Goal: Navigation & Orientation: Understand site structure

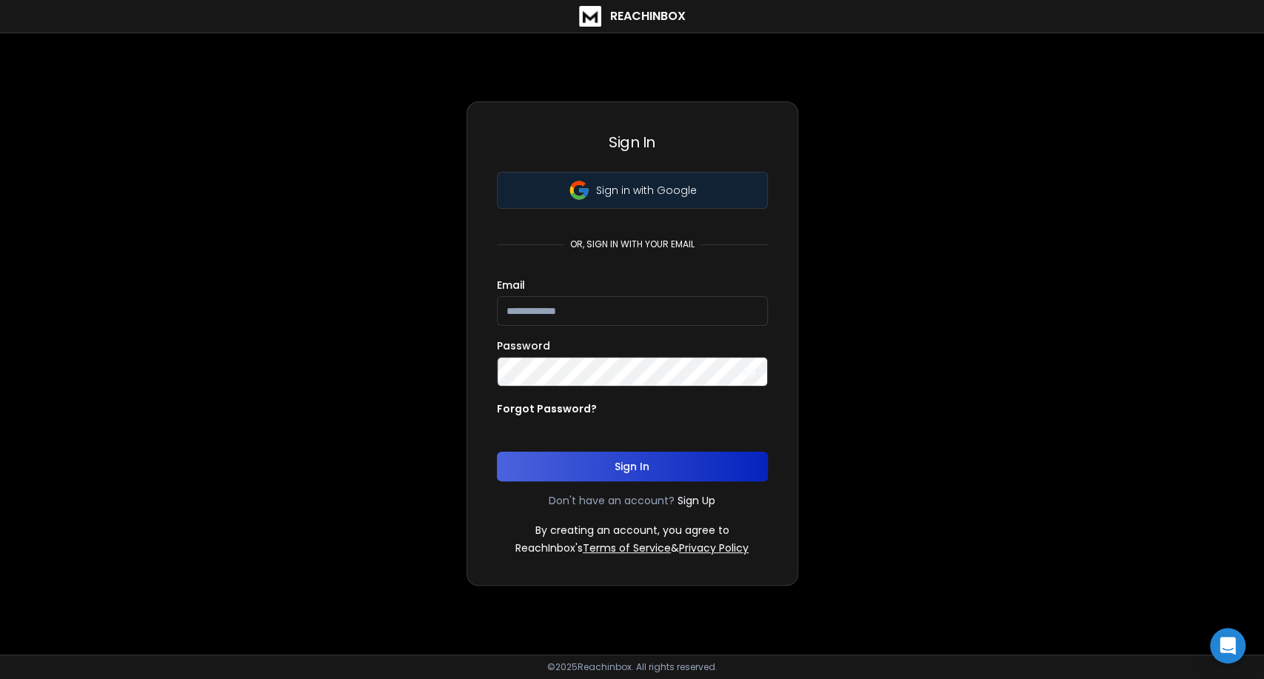
click at [612, 193] on p "Sign in with Google" at bounding box center [646, 190] width 101 height 15
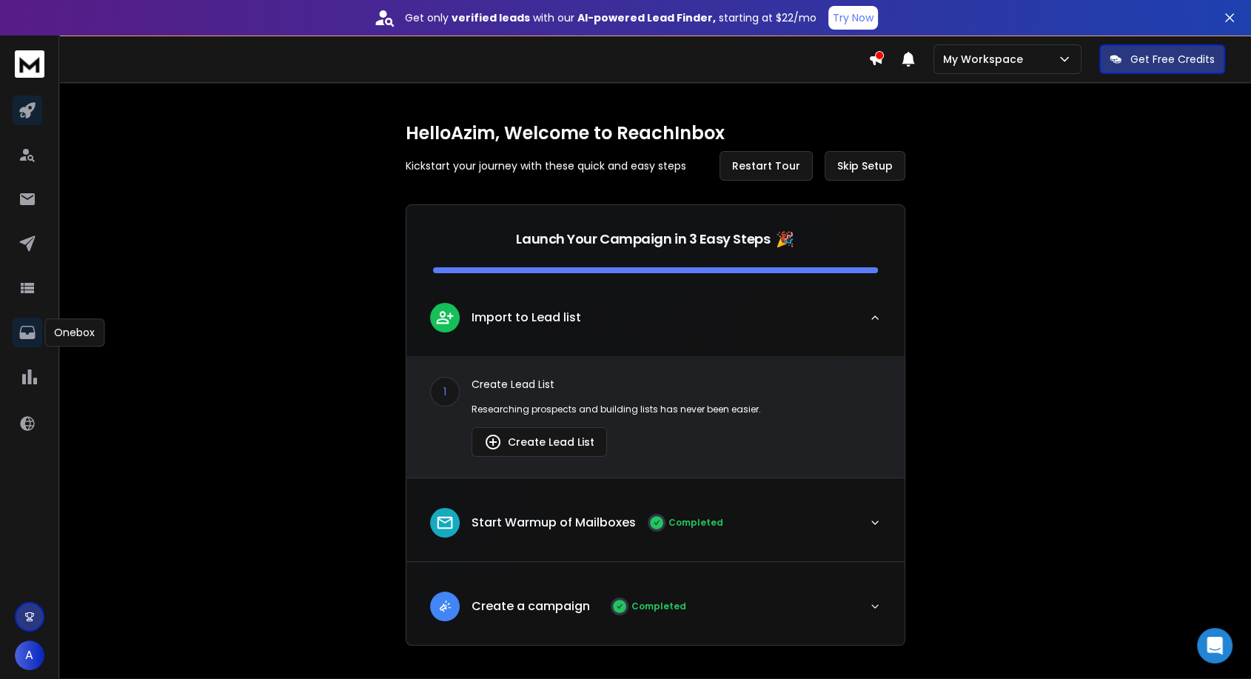
click at [26, 329] on icon at bounding box center [28, 333] width 18 height 18
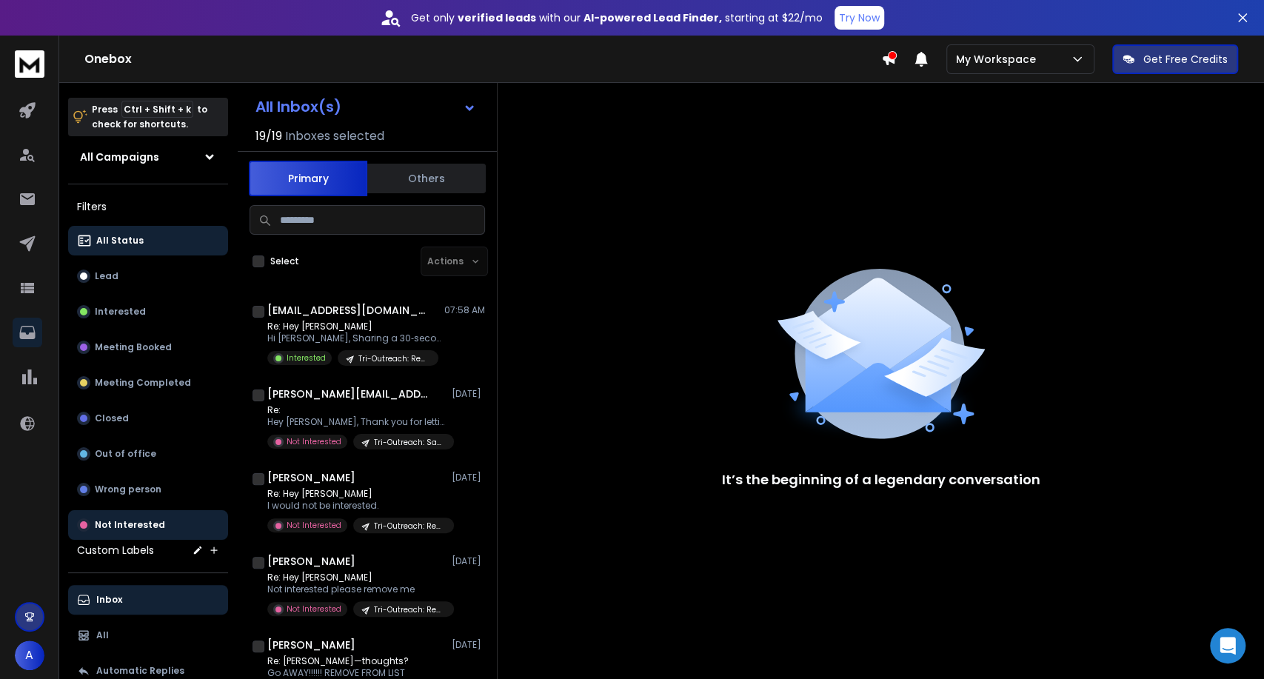
click at [122, 521] on p "Not Interested" at bounding box center [130, 525] width 70 height 12
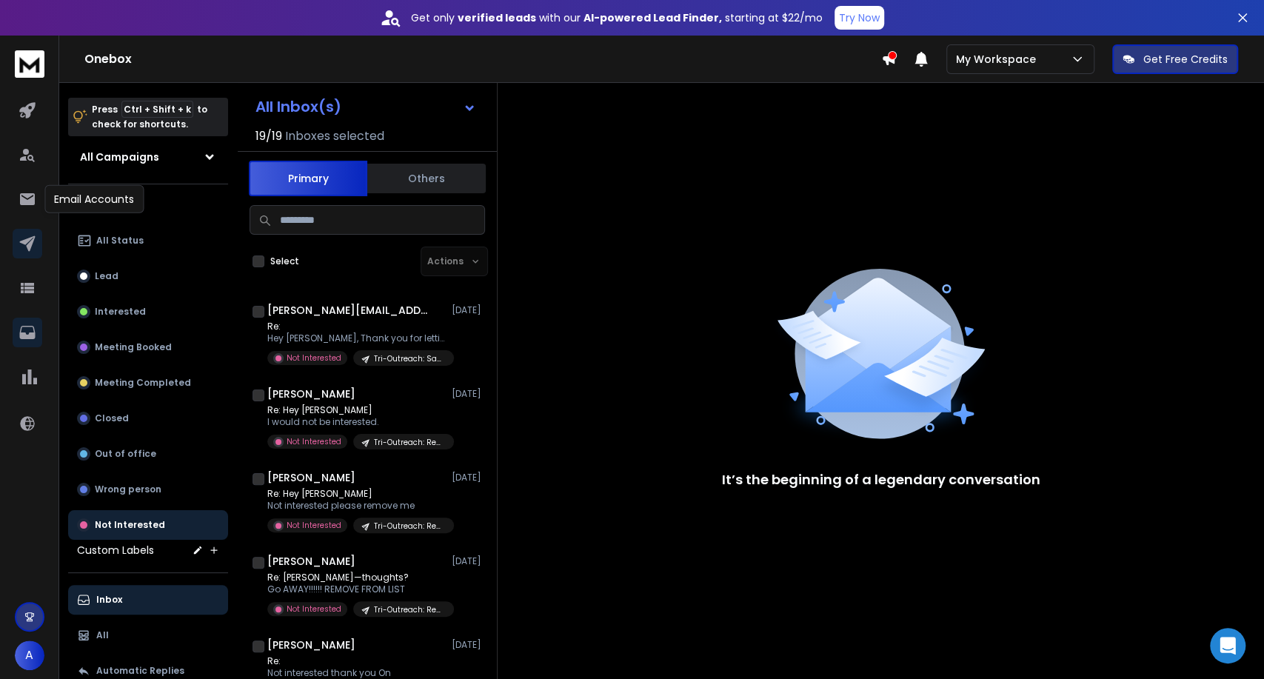
click at [29, 240] on icon at bounding box center [27, 243] width 16 height 16
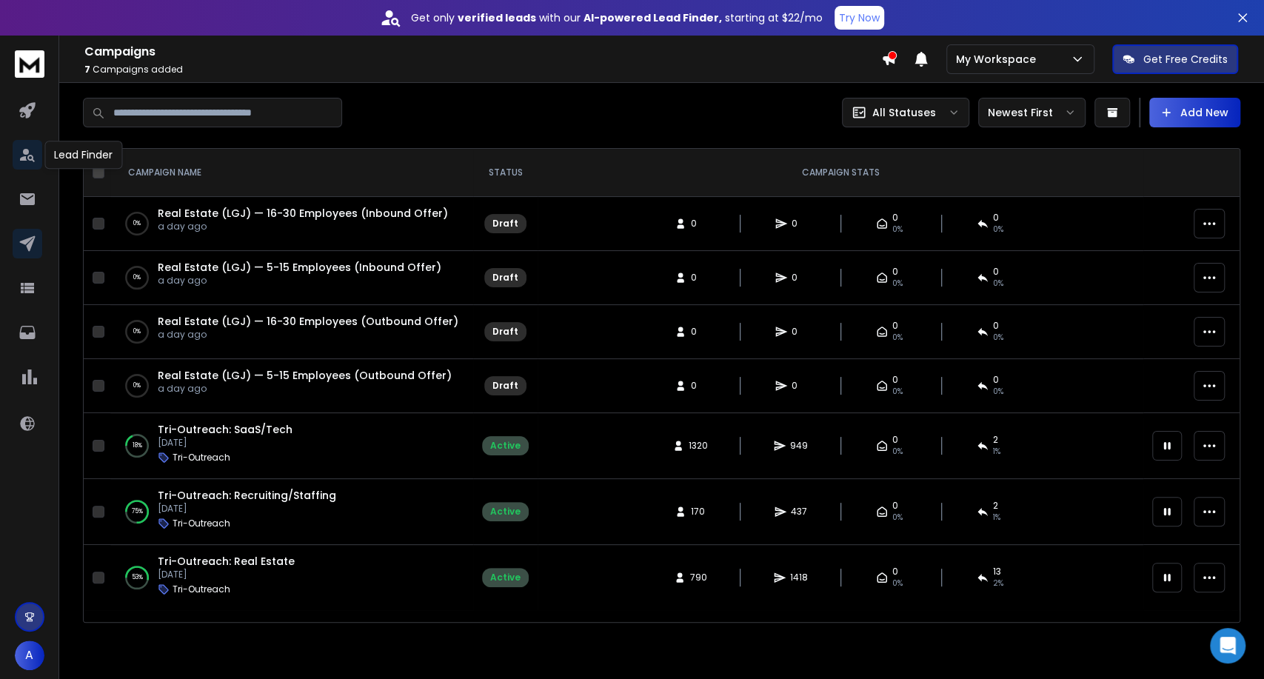
click at [26, 143] on link at bounding box center [28, 155] width 30 height 30
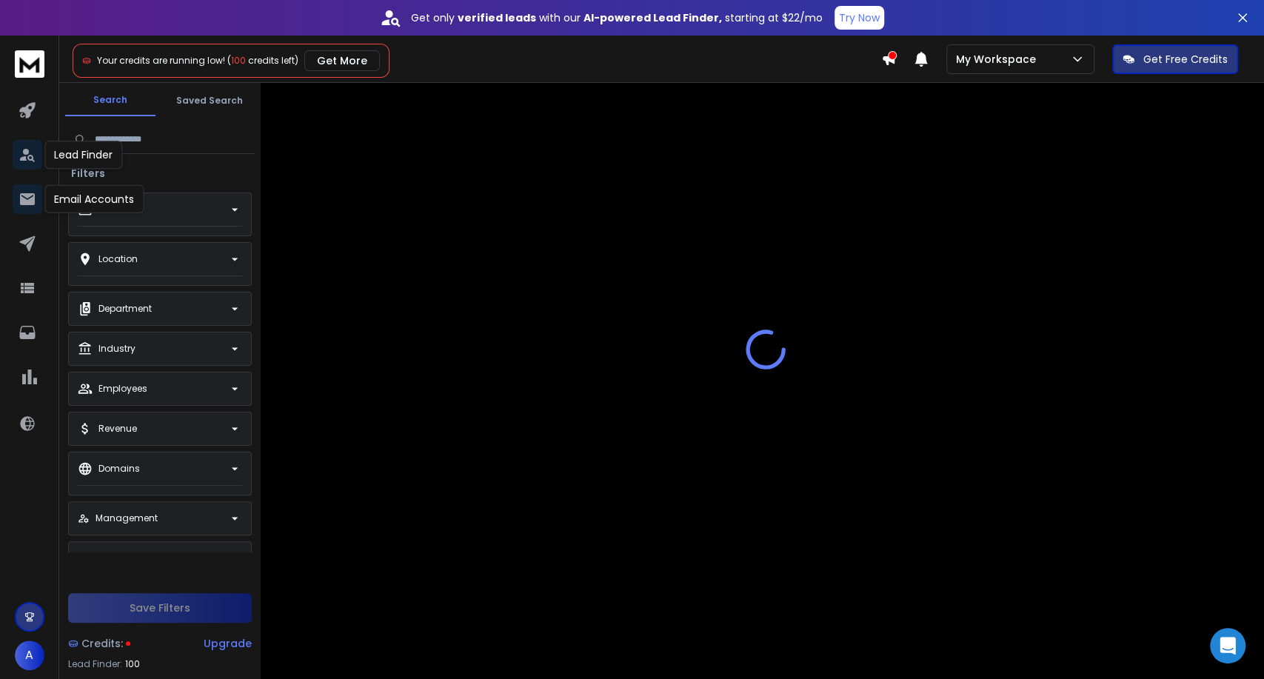
click at [30, 213] on link at bounding box center [28, 199] width 30 height 30
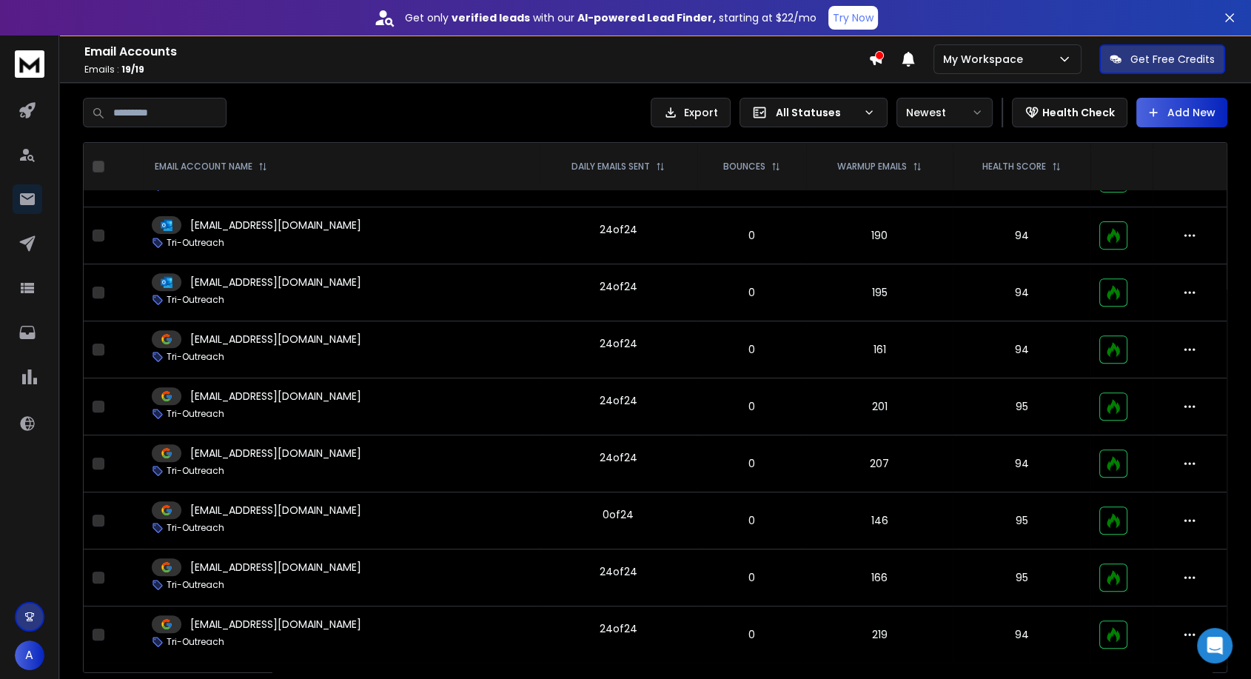
scroll to position [254, 0]
